Goal: Task Accomplishment & Management: Manage account settings

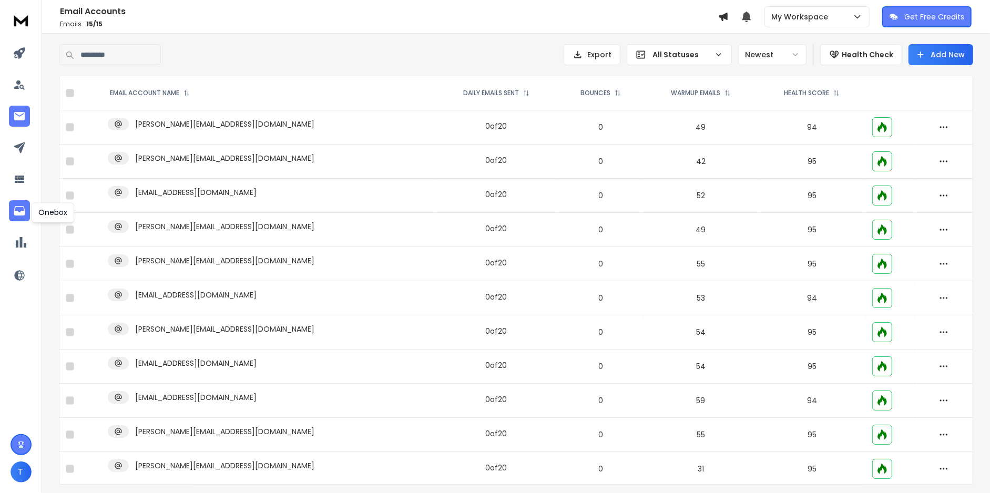
click at [22, 221] on link at bounding box center [19, 210] width 21 height 21
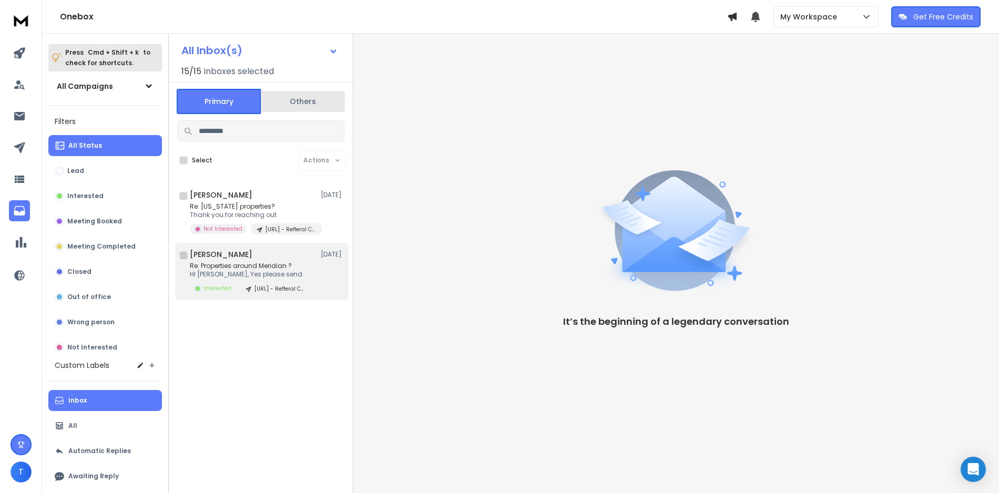
click at [293, 260] on div "Wendy Abraham 12 Aug Re: Properties around Meridian ? HI Nora, Yes please send …" at bounding box center [267, 271] width 155 height 45
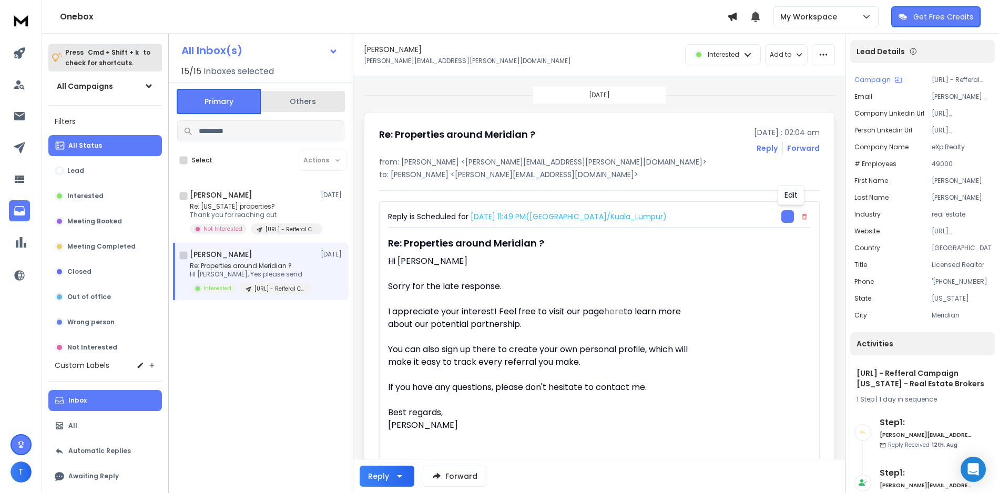
click at [791, 214] on icon at bounding box center [787, 216] width 7 height 7
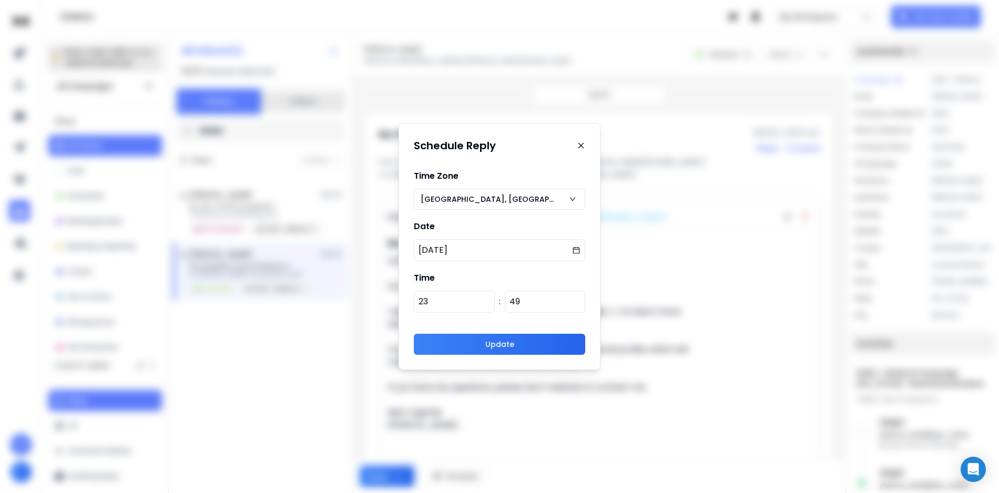
click at [457, 306] on div "23" at bounding box center [454, 302] width 81 height 22
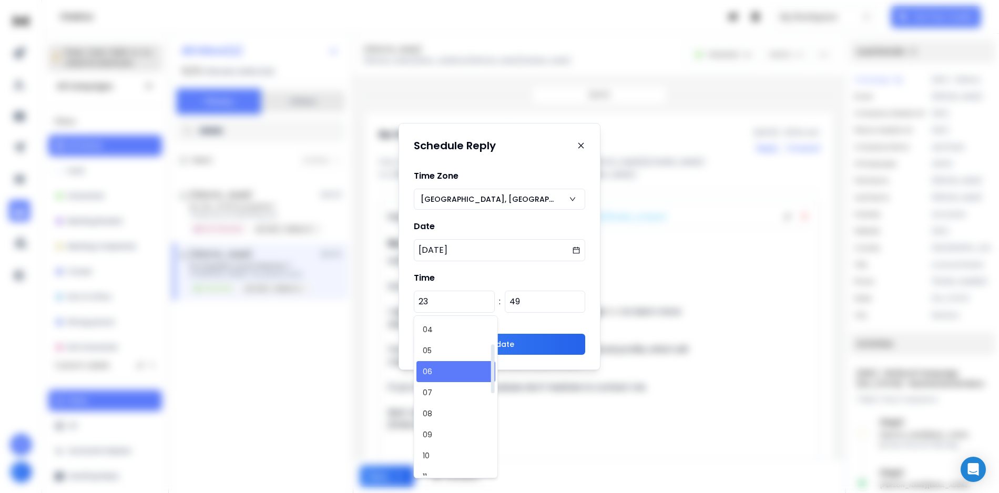
scroll to position [108, 0]
click at [439, 392] on div "08" at bounding box center [455, 388] width 79 height 21
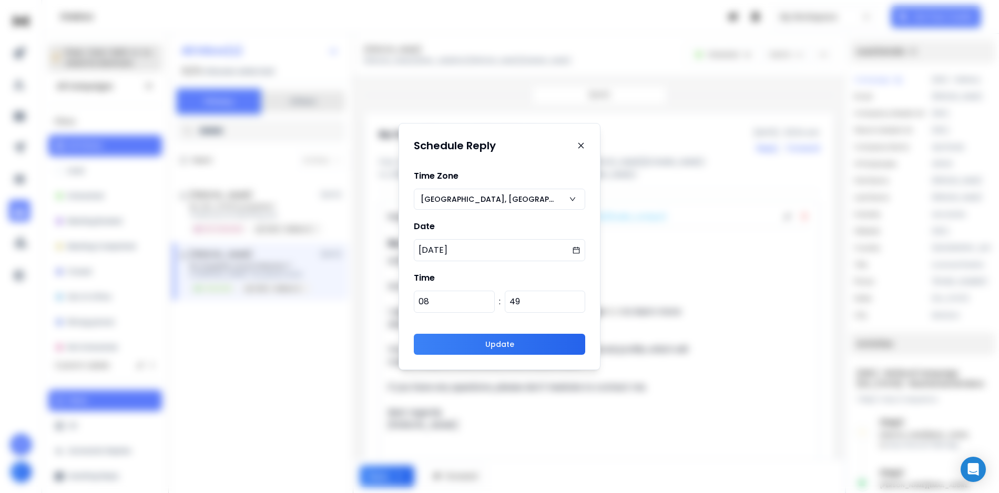
click at [535, 295] on div "49" at bounding box center [545, 302] width 81 height 22
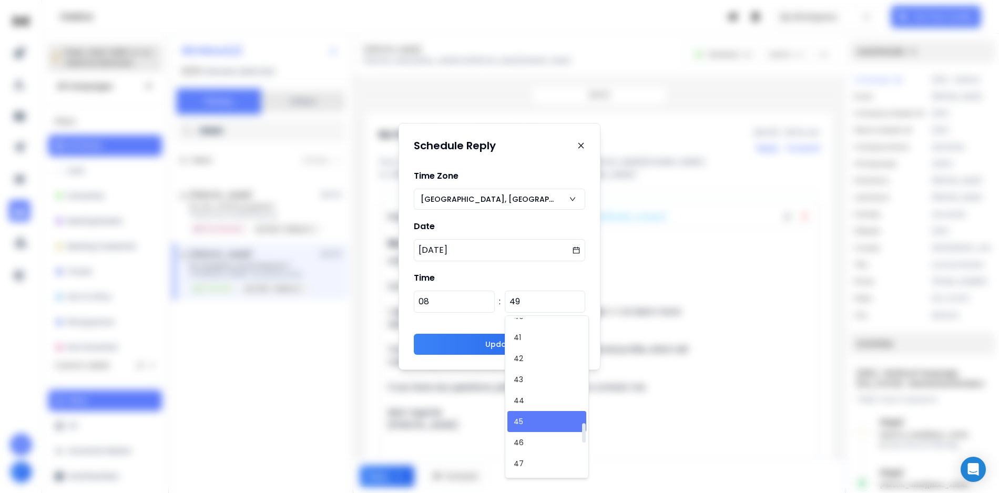
scroll to position [828, 0]
click at [533, 339] on div "40" at bounding box center [546, 341] width 79 height 21
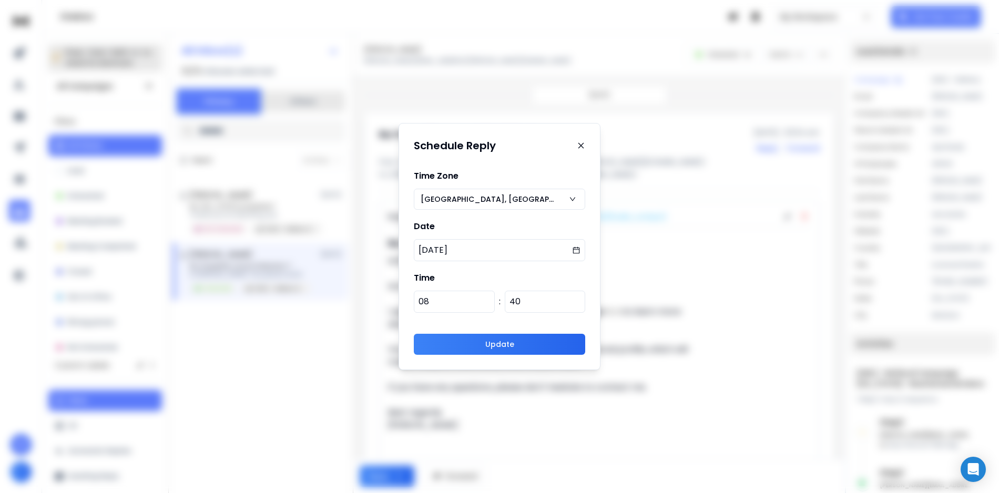
click at [528, 345] on div "Update" at bounding box center [499, 344] width 171 height 21
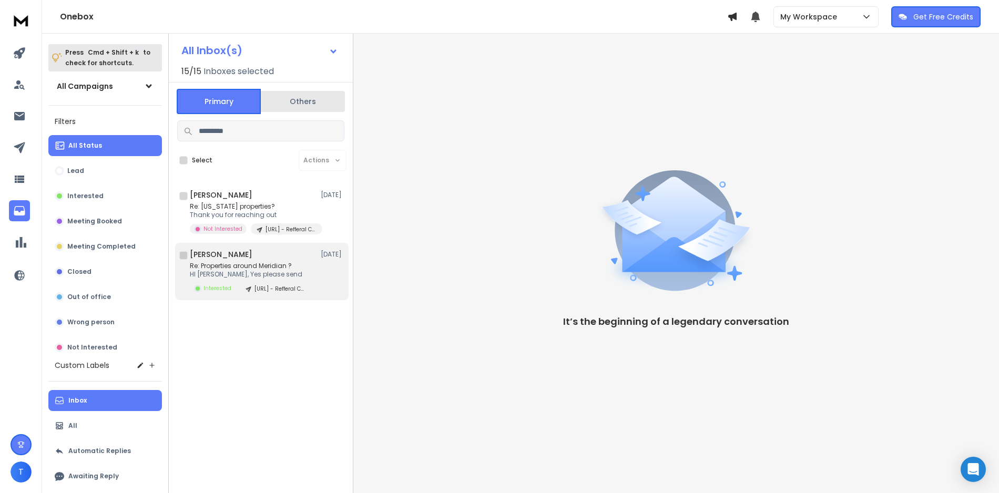
click at [249, 267] on p "Re: Properties around Meridian ?" at bounding box center [250, 266] width 121 height 8
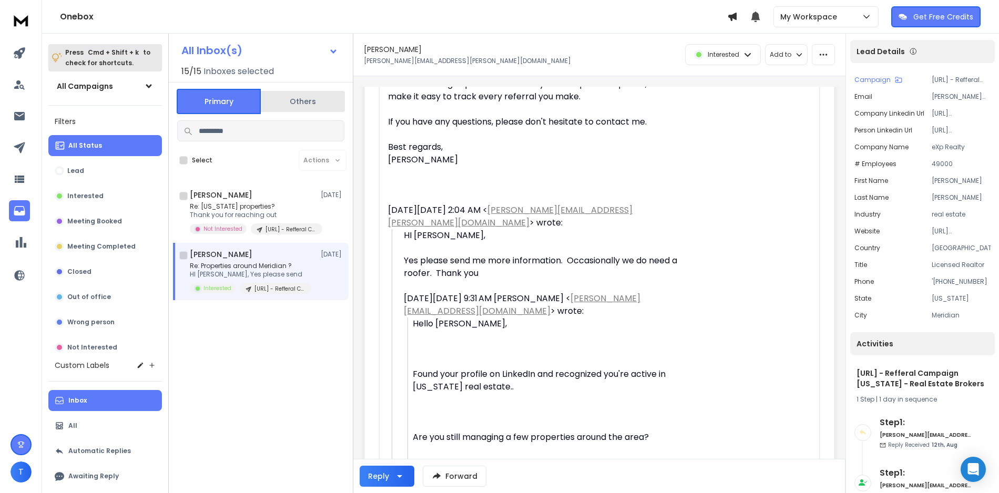
scroll to position [274, 0]
